Goal: Task Accomplishment & Management: Manage account settings

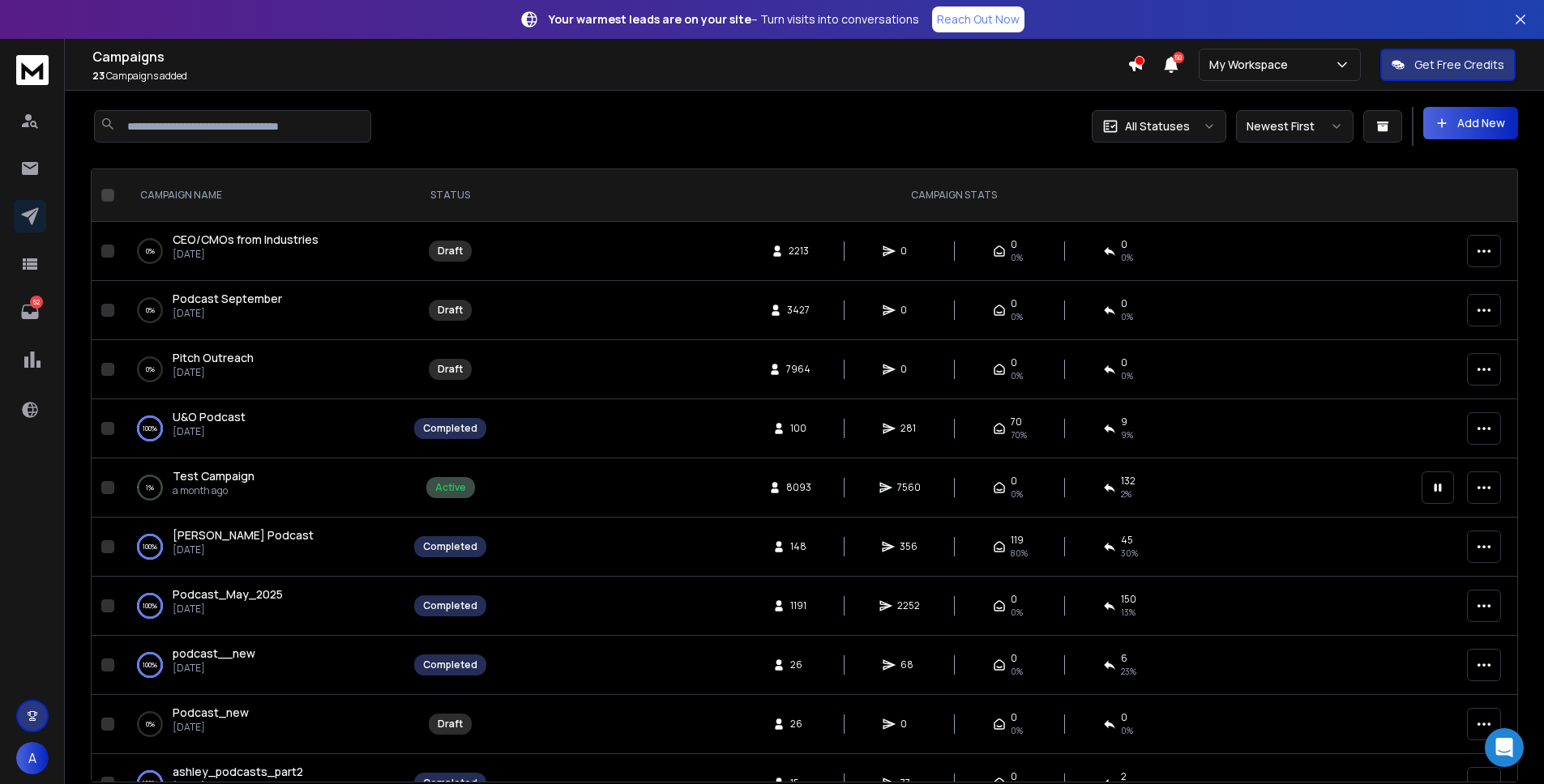
click at [206, 366] on p "[DATE]" at bounding box center [213, 372] width 81 height 13
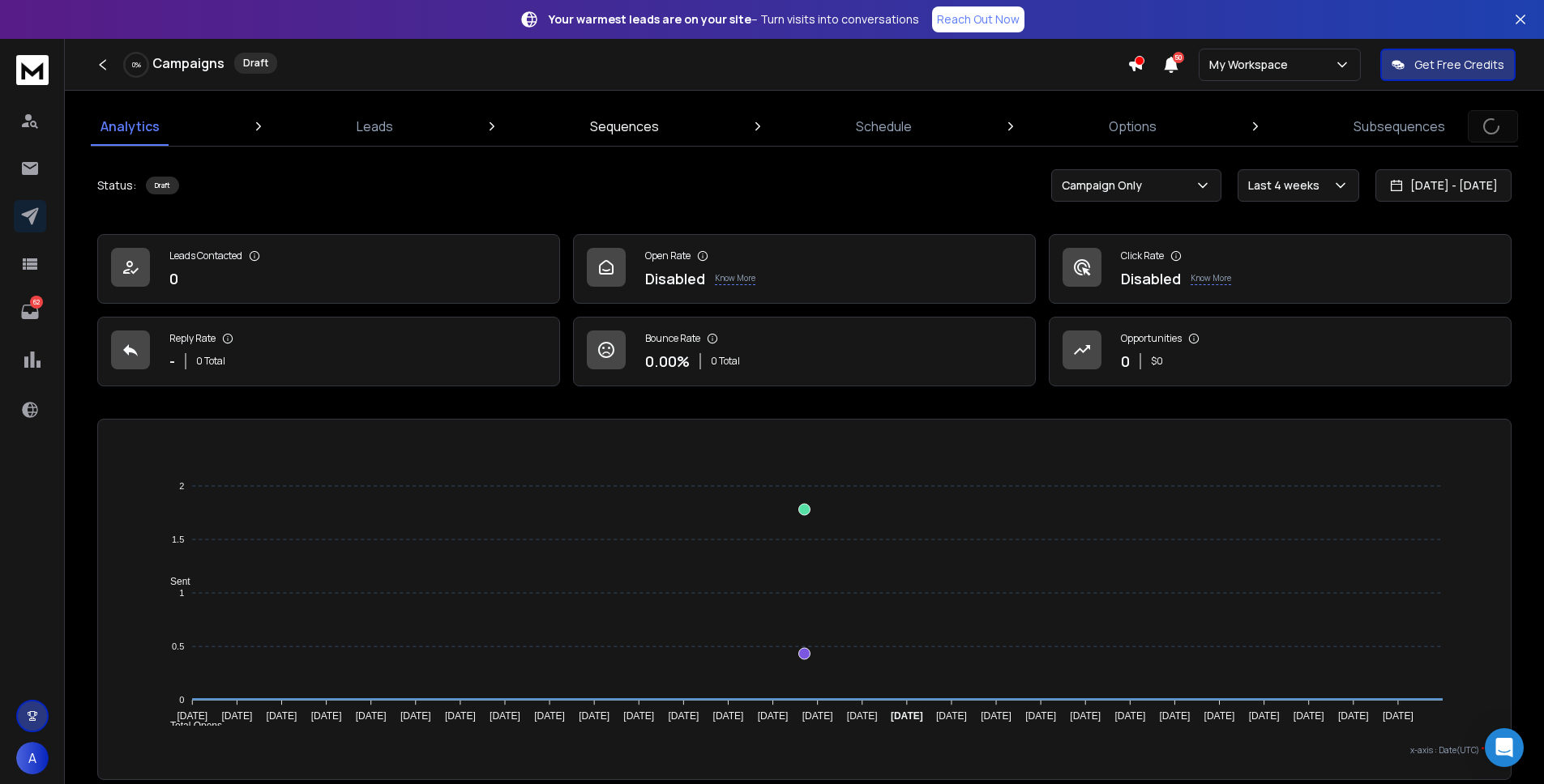
click at [608, 123] on p "Sequences" at bounding box center [624, 126] width 69 height 19
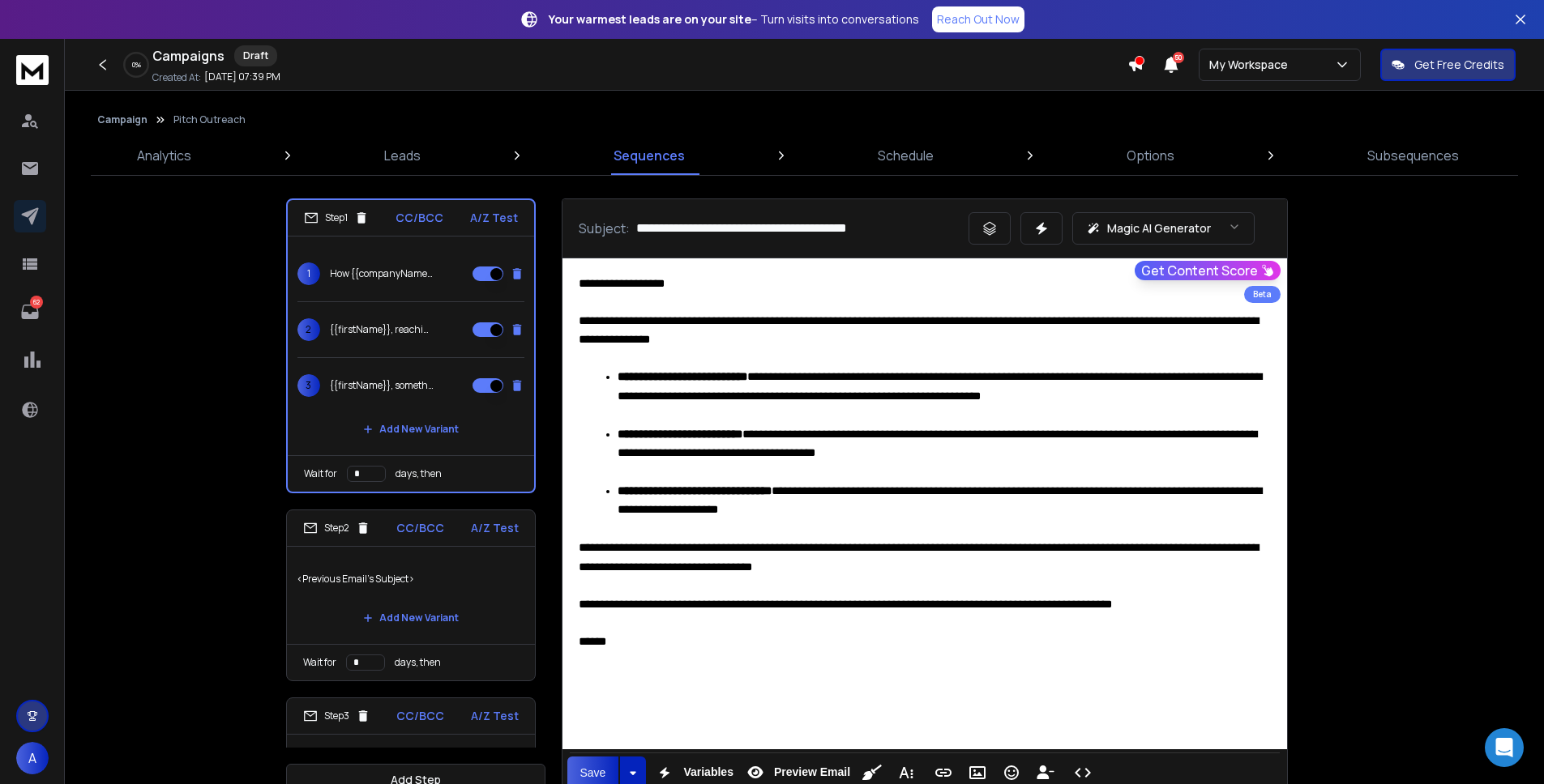
click at [394, 331] on p "{{firstName}}, reaching out with an idea" at bounding box center [381, 329] width 104 height 13
click at [393, 374] on div "3 {{firstName}}, something worth considering" at bounding box center [365, 386] width 136 height 23
click at [394, 324] on p "{{firstName}}, reaching out with an idea" at bounding box center [381, 329] width 104 height 13
click at [391, 259] on div "1 How {{companyName}} can dominate your space" at bounding box center [410, 274] width 226 height 56
type input "**********"
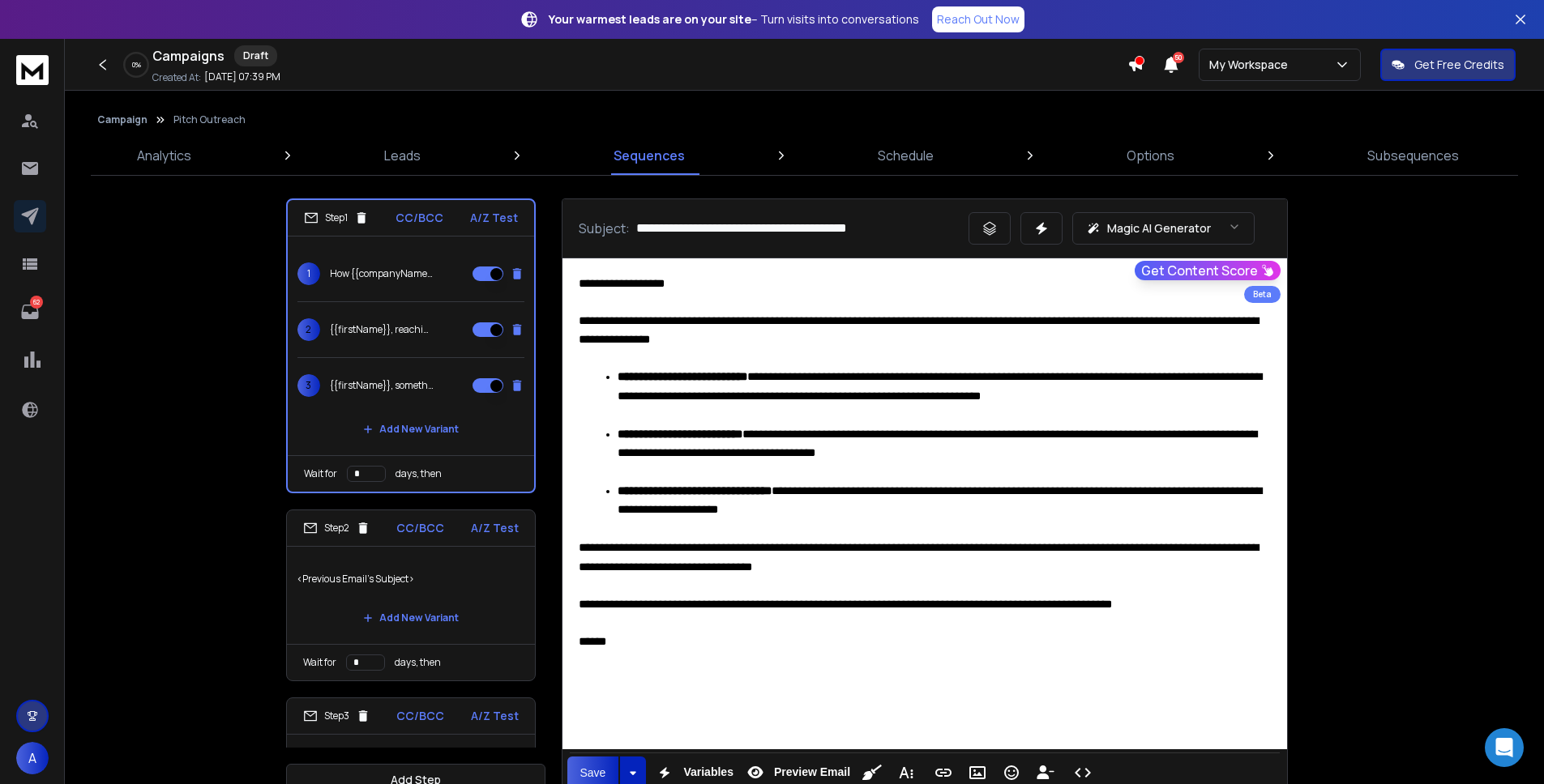
click at [431, 595] on p "<Previous Email's Subject>" at bounding box center [410, 579] width 228 height 45
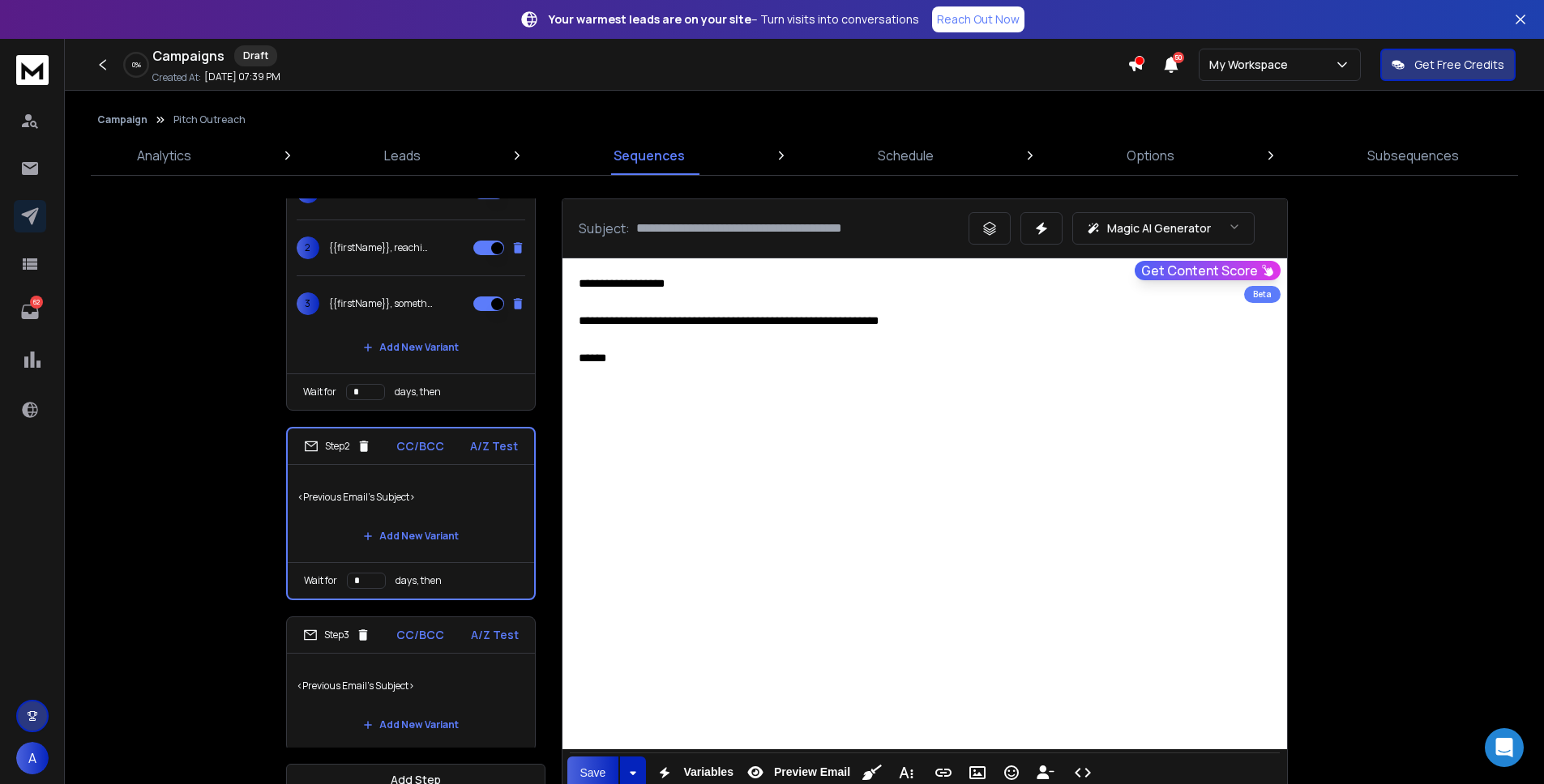
scroll to position [85, 0]
click at [405, 672] on p "<Previous Email's Subject>" at bounding box center [410, 681] width 228 height 45
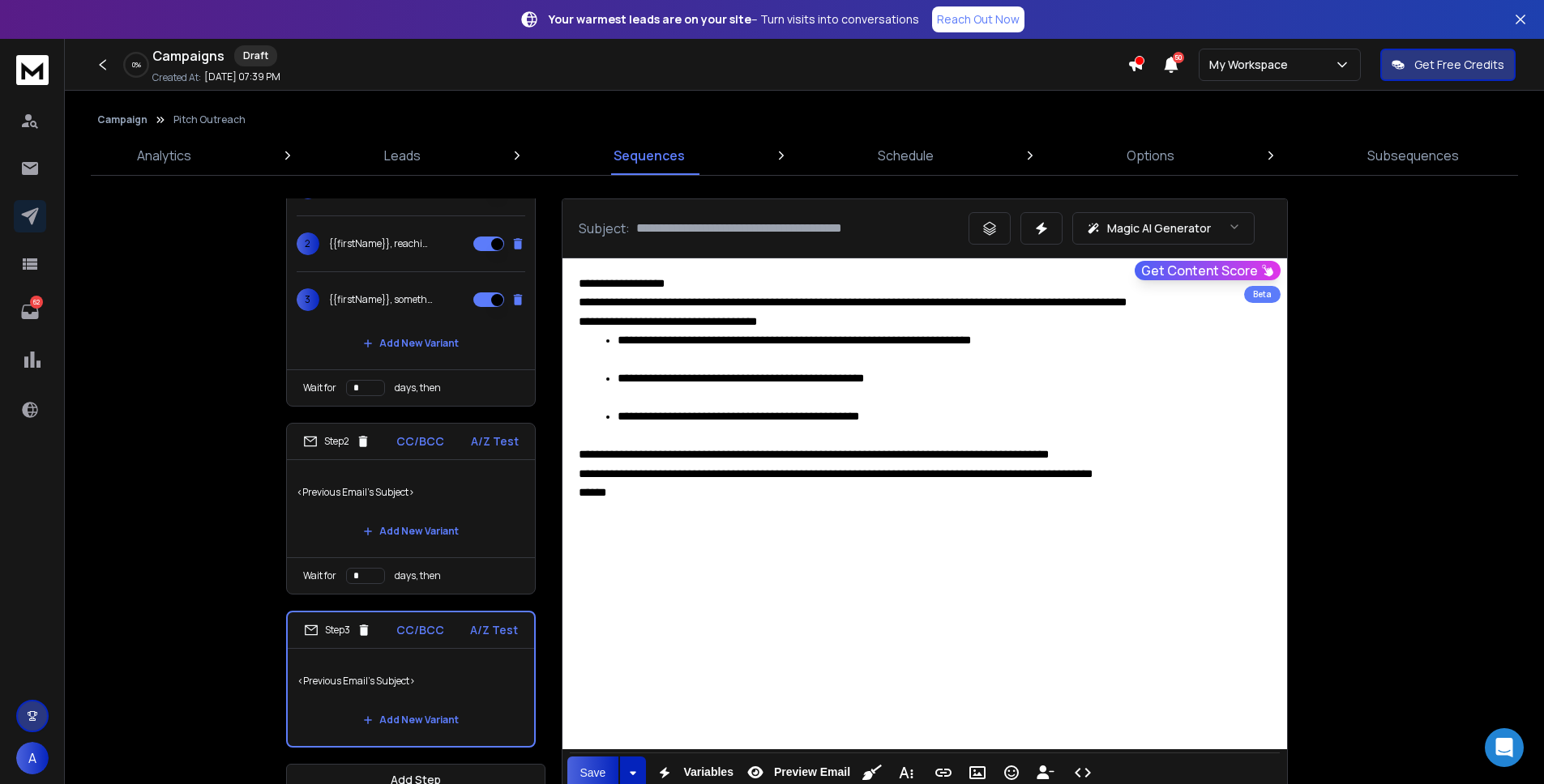
click at [788, 327] on div "**********" at bounding box center [925, 322] width 692 height 19
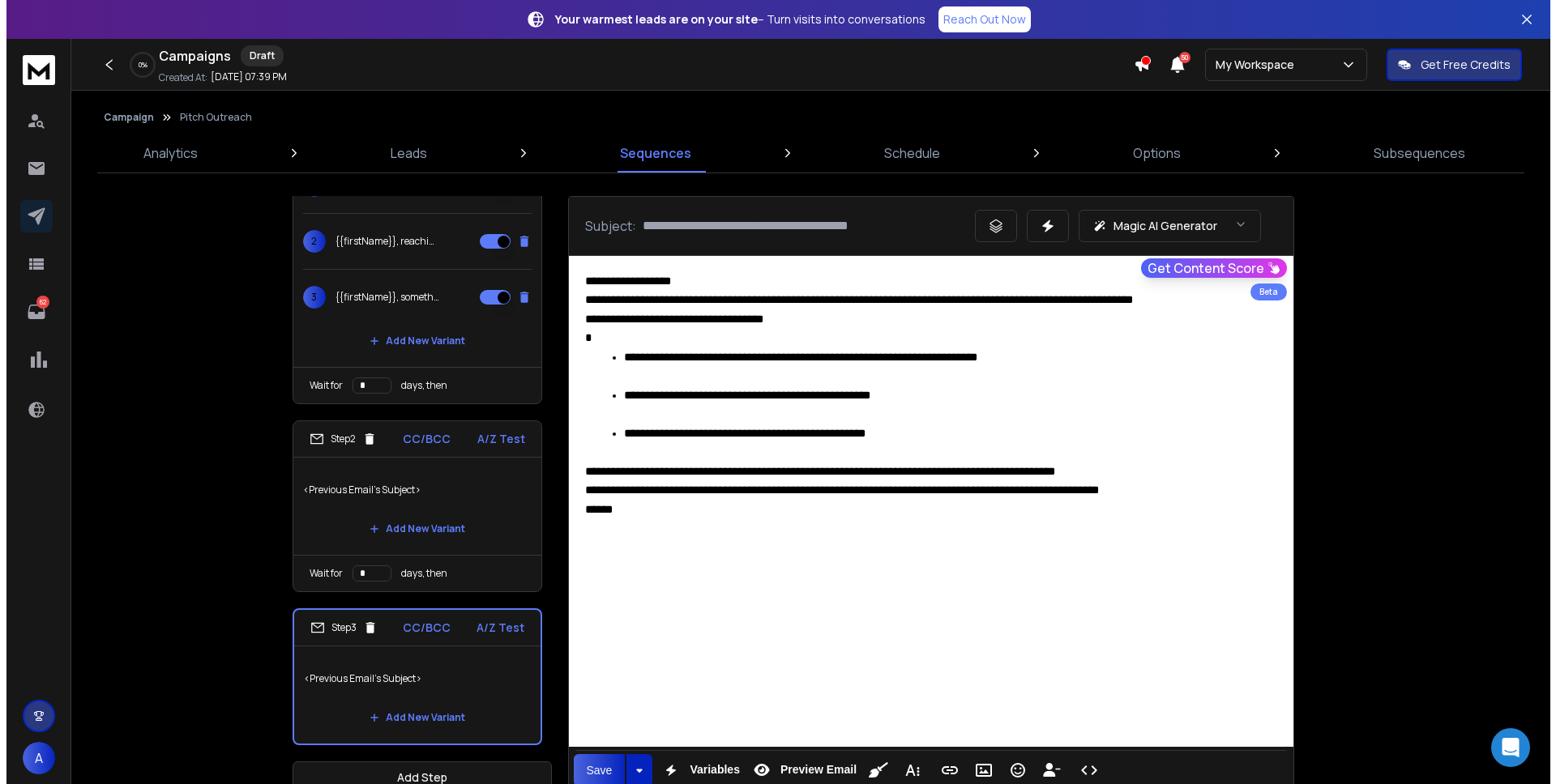
scroll to position [0, 0]
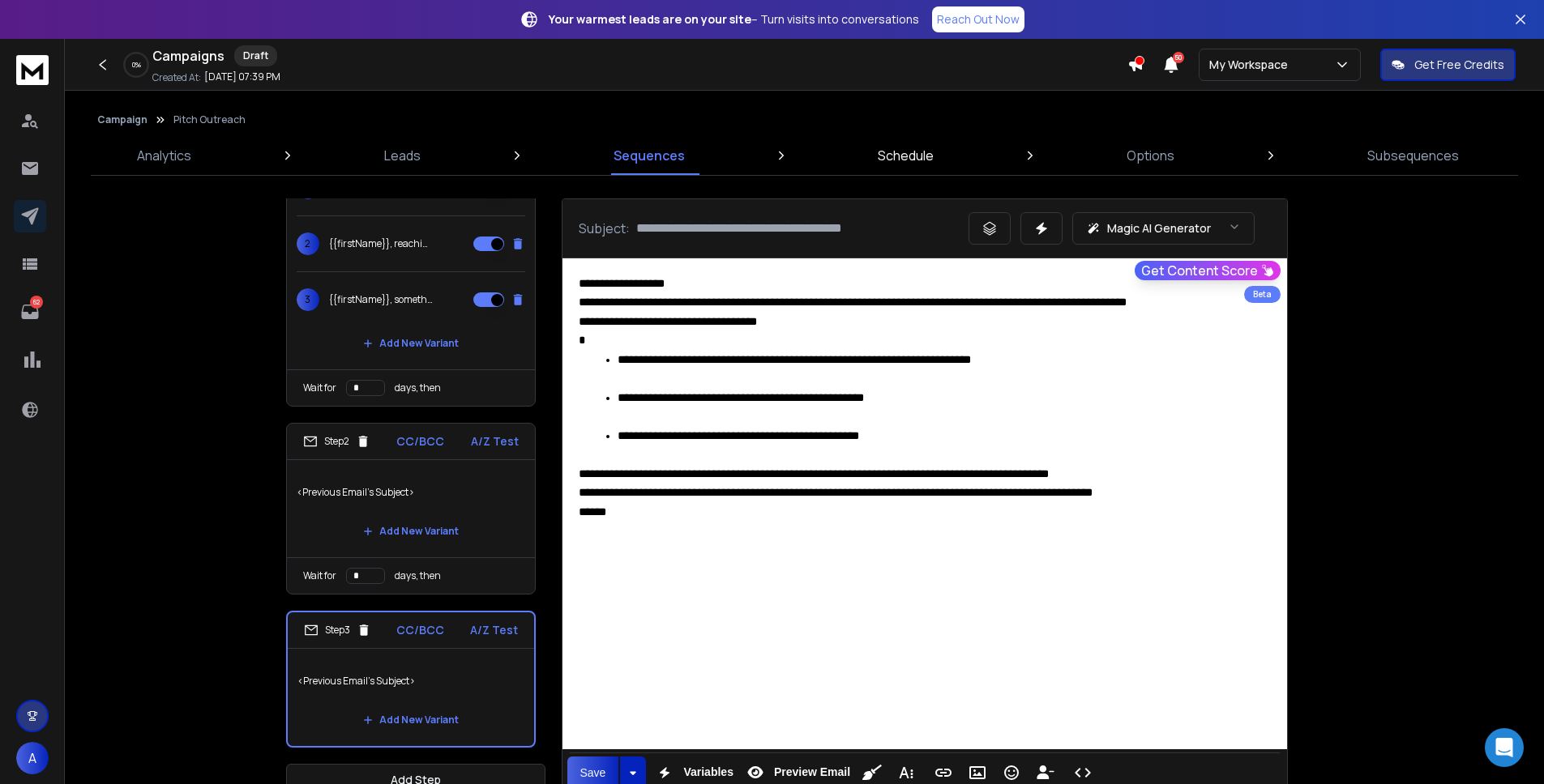
click at [905, 162] on p "Schedule" at bounding box center [906, 156] width 56 height 19
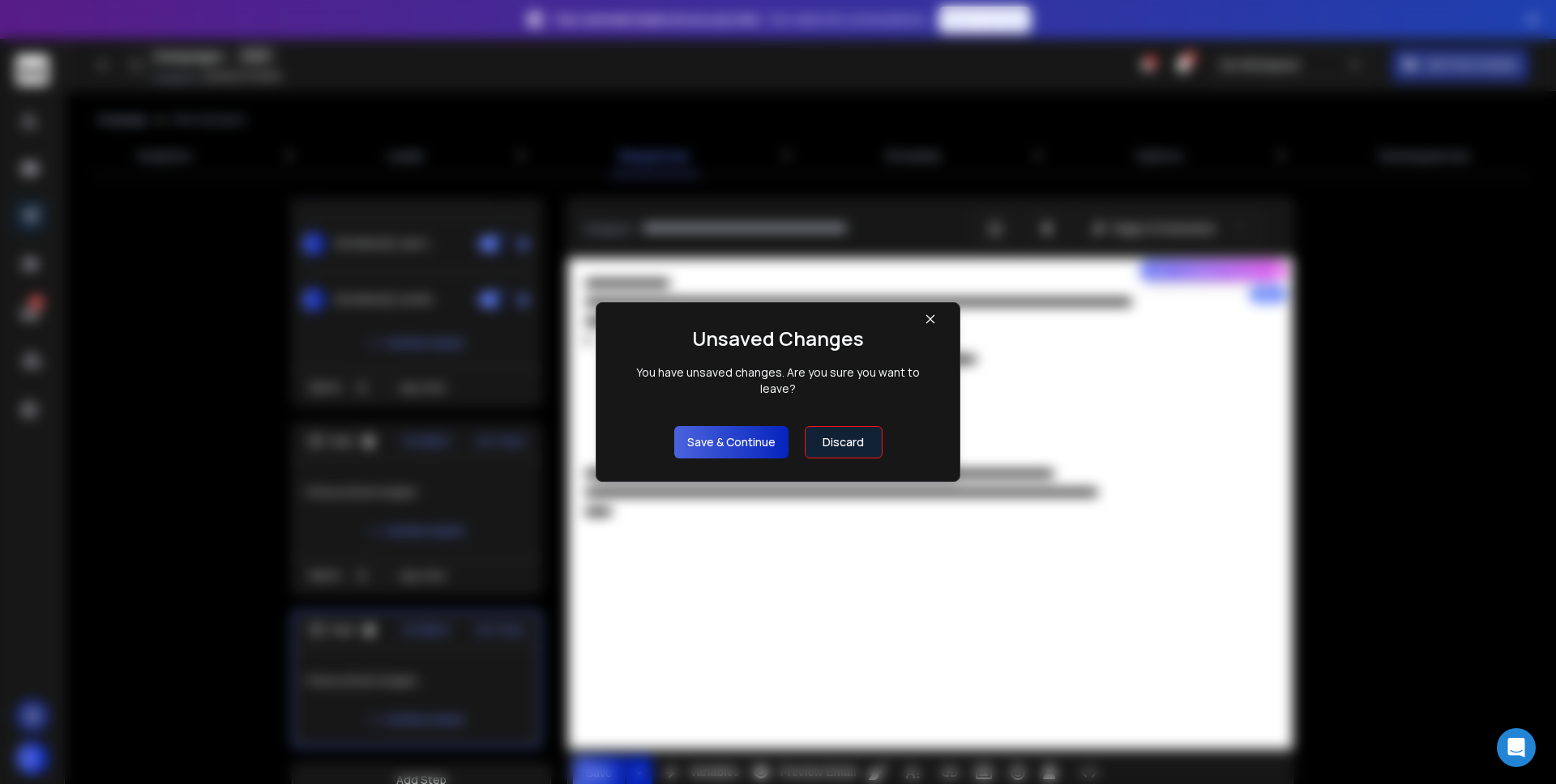
click at [718, 434] on button "Save & Continue" at bounding box center [732, 442] width 115 height 32
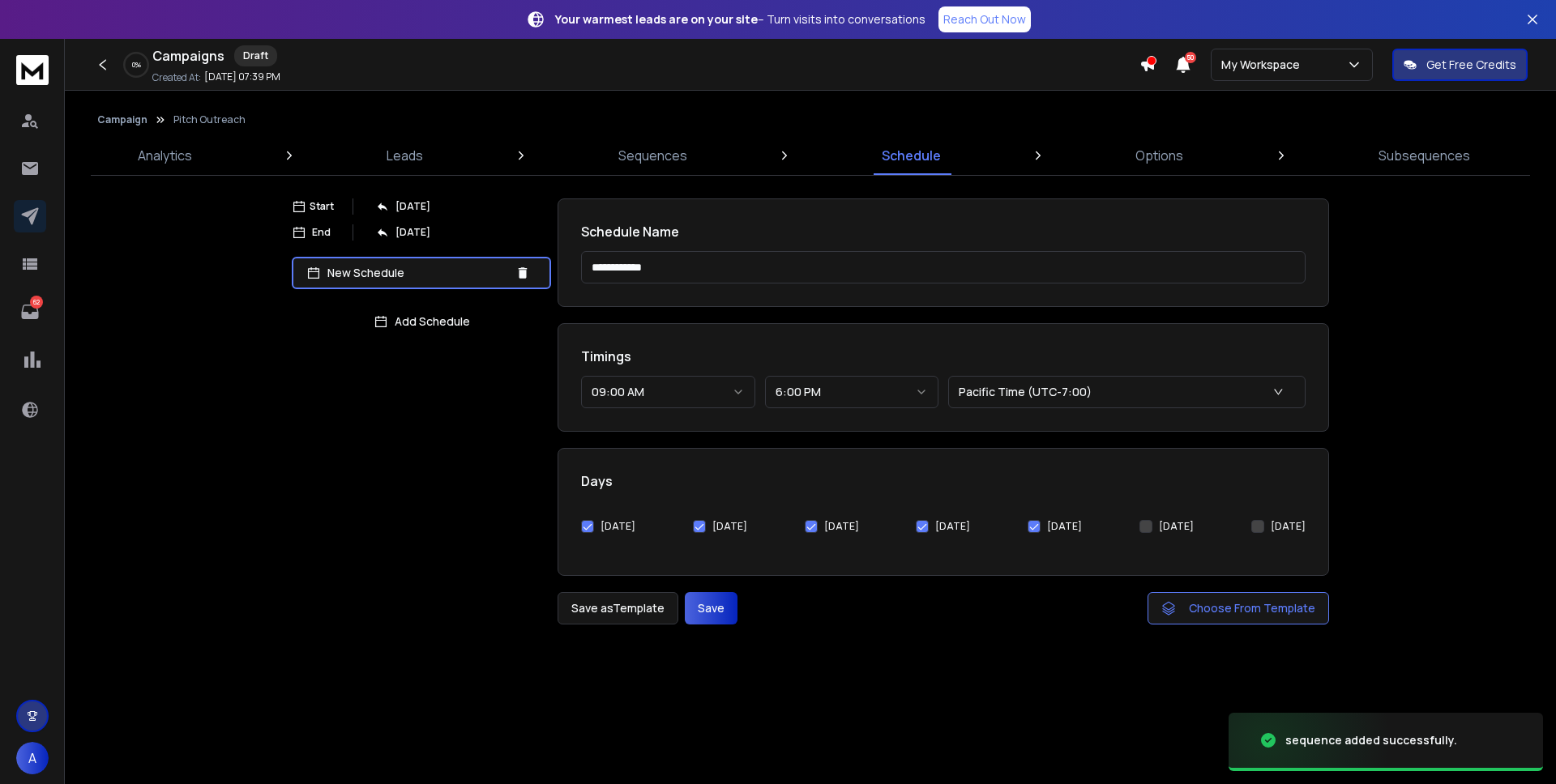
click at [1113, 161] on div "Analytics Leads Sequences Schedule Options Subsequences" at bounding box center [803, 155] width 1426 height 39
click at [1150, 156] on p "Options" at bounding box center [1159, 156] width 48 height 19
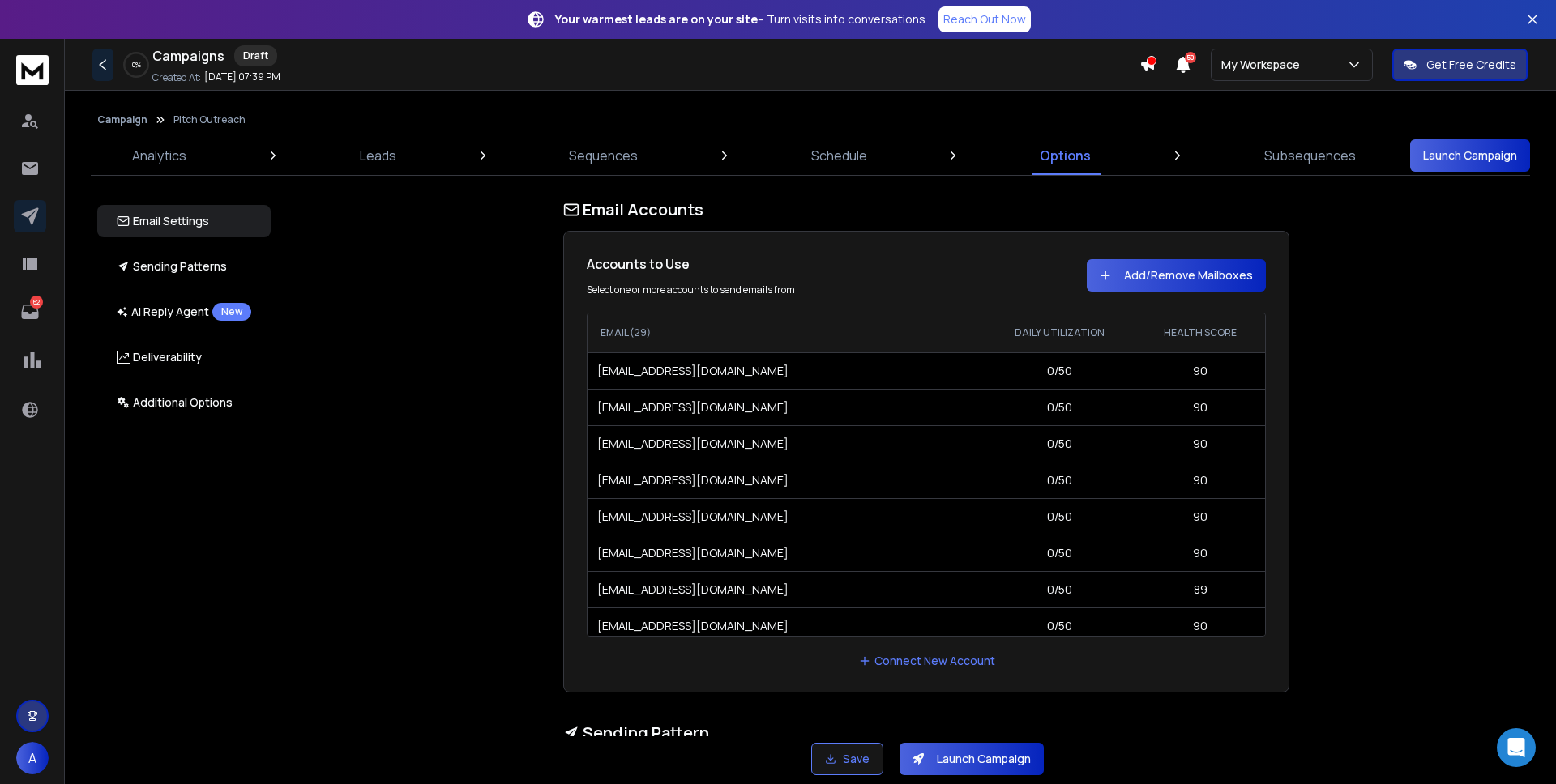
click at [108, 62] on icon at bounding box center [102, 64] width 14 height 14
